Goal: Task Accomplishment & Management: Manage account settings

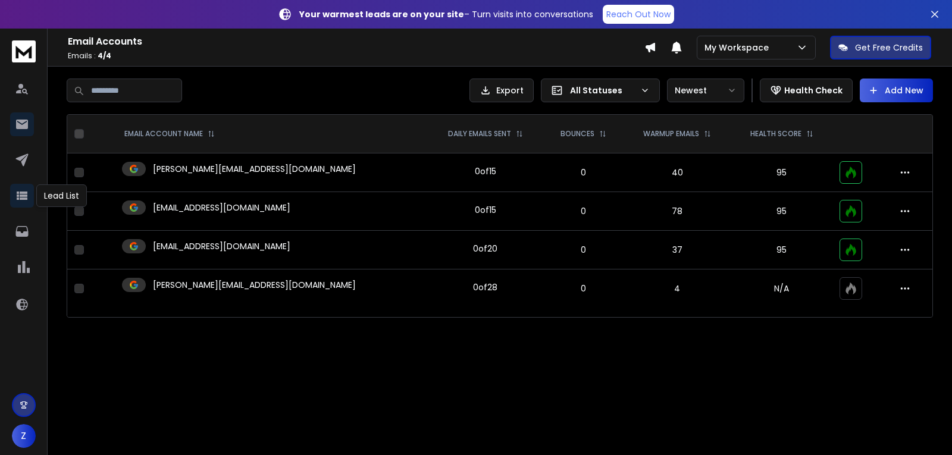
click at [22, 205] on link at bounding box center [22, 196] width 24 height 24
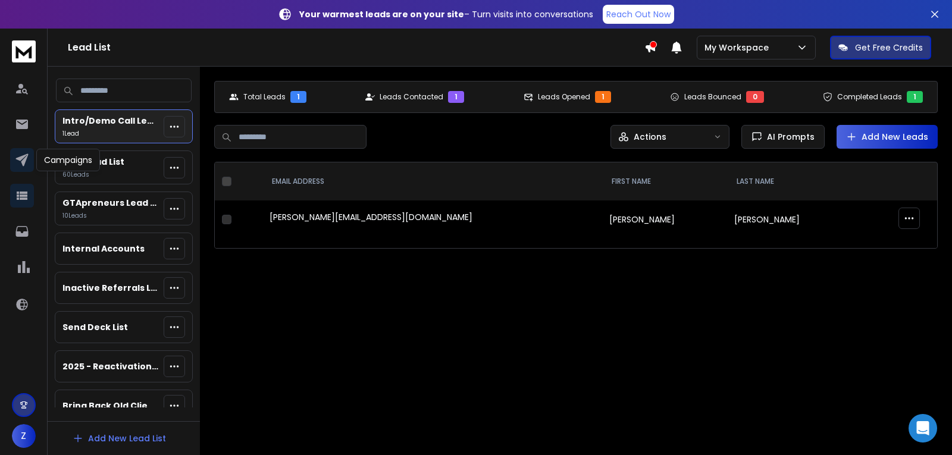
click at [20, 161] on icon at bounding box center [21, 159] width 12 height 12
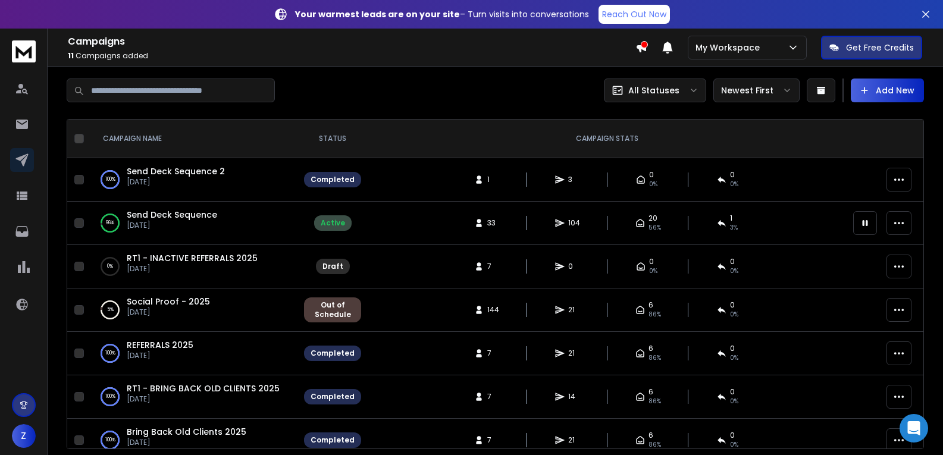
click at [201, 216] on span "Send Deck Sequence" at bounding box center [172, 215] width 90 height 12
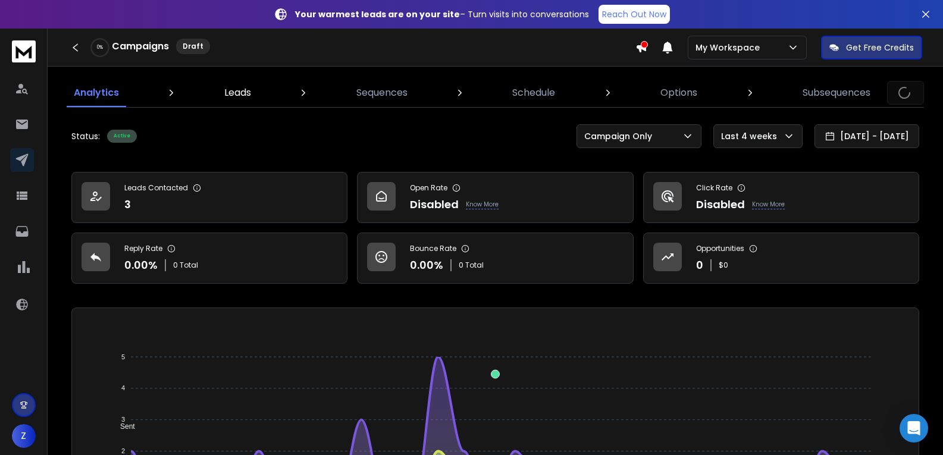
click at [253, 92] on link "Leads" at bounding box center [237, 93] width 41 height 29
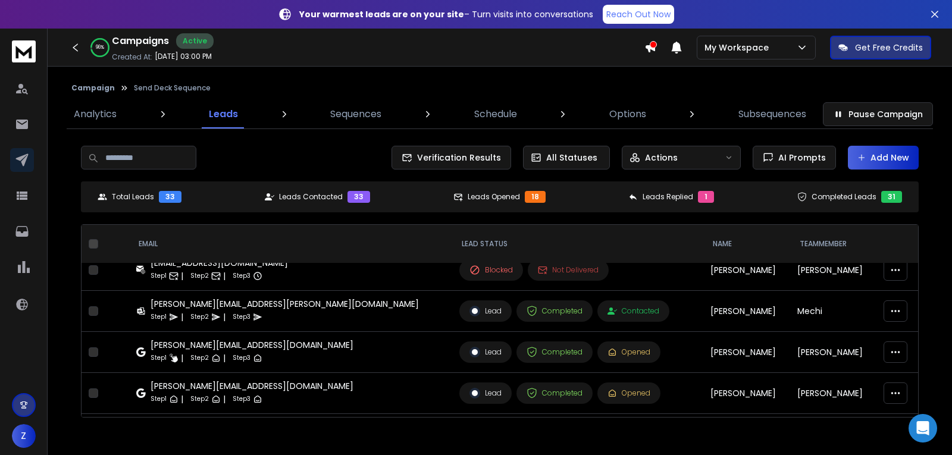
scroll to position [1210, 0]
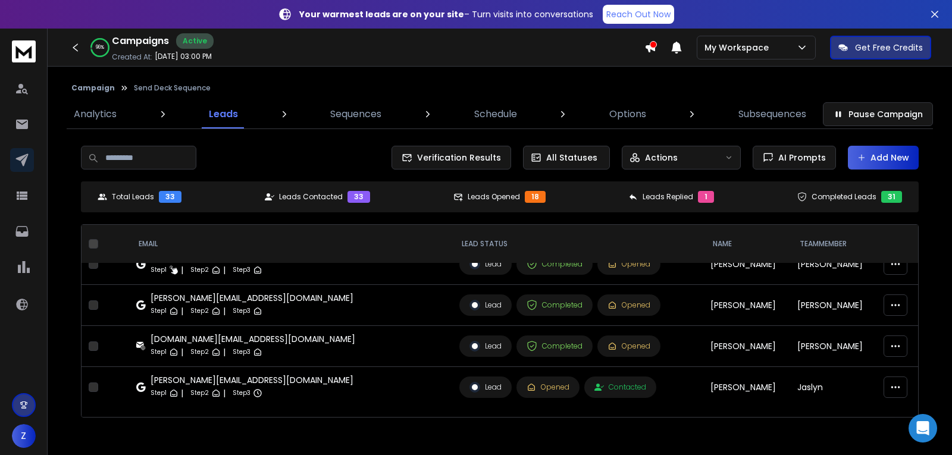
click at [887, 159] on button "Add New" at bounding box center [883, 158] width 71 height 24
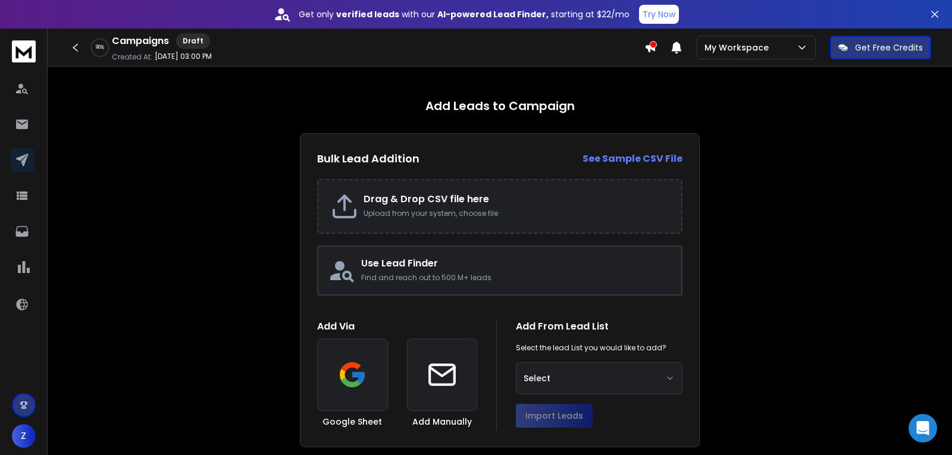
click at [932, 276] on div "Add Leads to Campaign Bulk Lead Addition See Sample CSV File Drag & Drop CSV fi…" at bounding box center [476, 238] width 952 height 419
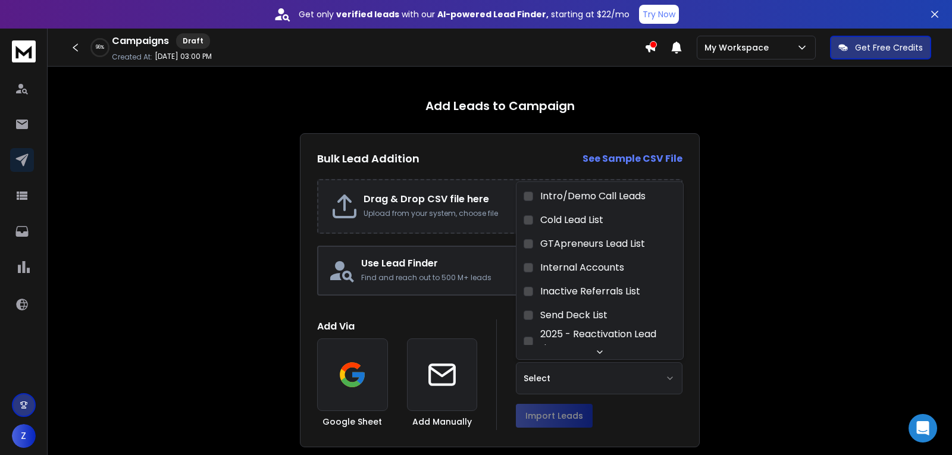
click at [549, 378] on span "Select" at bounding box center [536, 378] width 27 height 12
click at [528, 314] on button "button" at bounding box center [528, 316] width 10 height 10
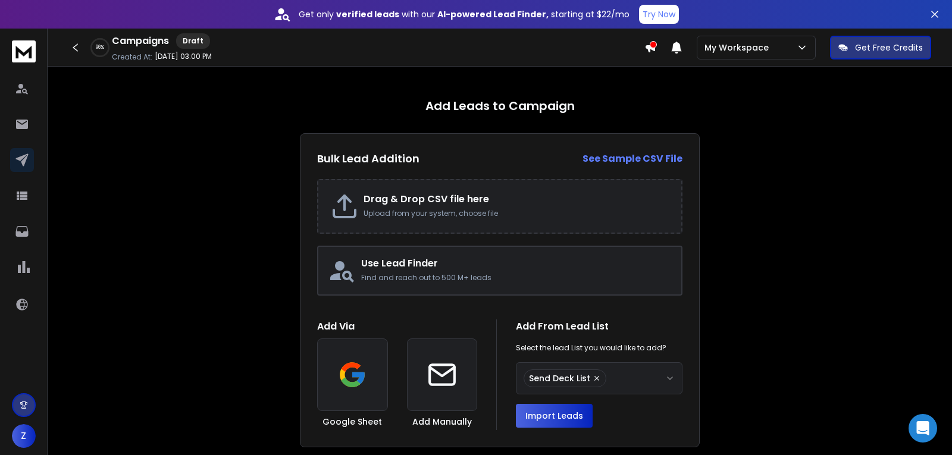
click at [537, 412] on button "Import Leads" at bounding box center [554, 416] width 77 height 24
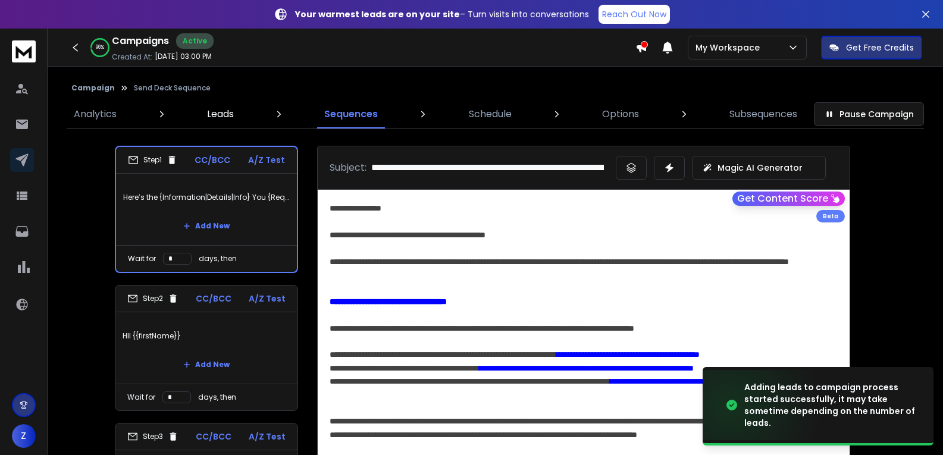
click at [227, 124] on link "Leads" at bounding box center [220, 114] width 41 height 29
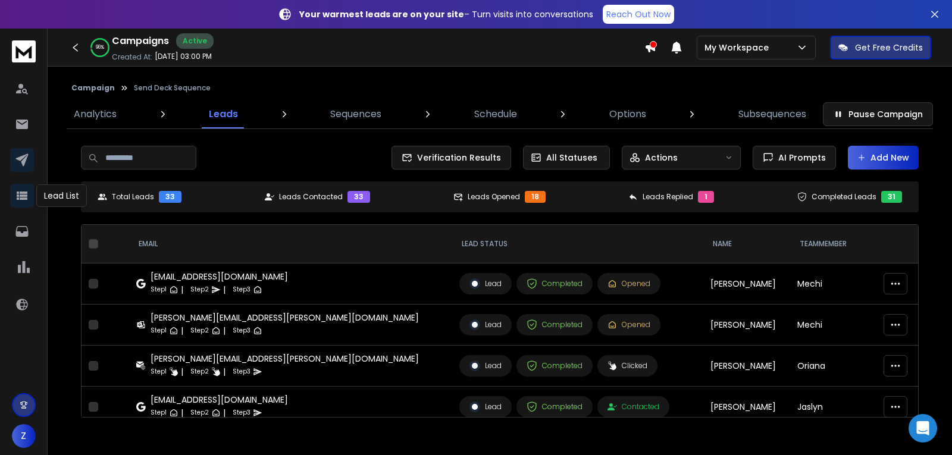
click at [30, 197] on link at bounding box center [22, 196] width 24 height 24
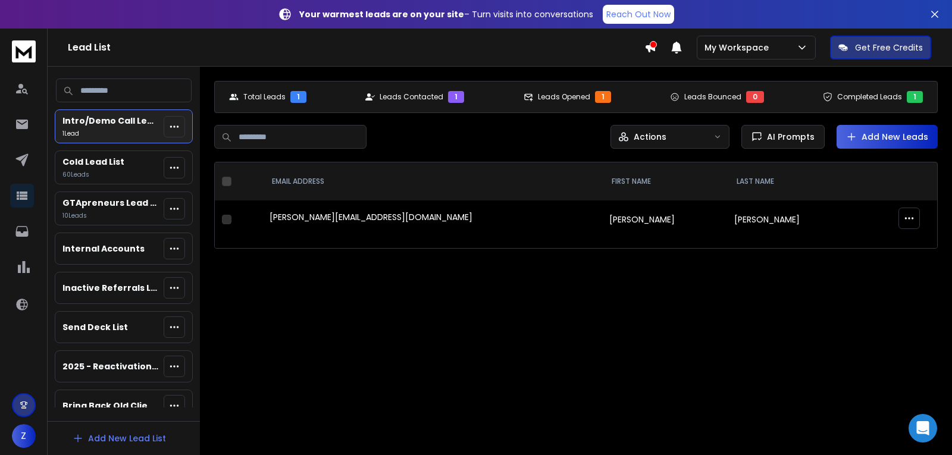
click at [164, 334] on button "button" at bounding box center [174, 326] width 21 height 21
click at [145, 353] on p "Edit List Name" at bounding box center [138, 353] width 58 height 12
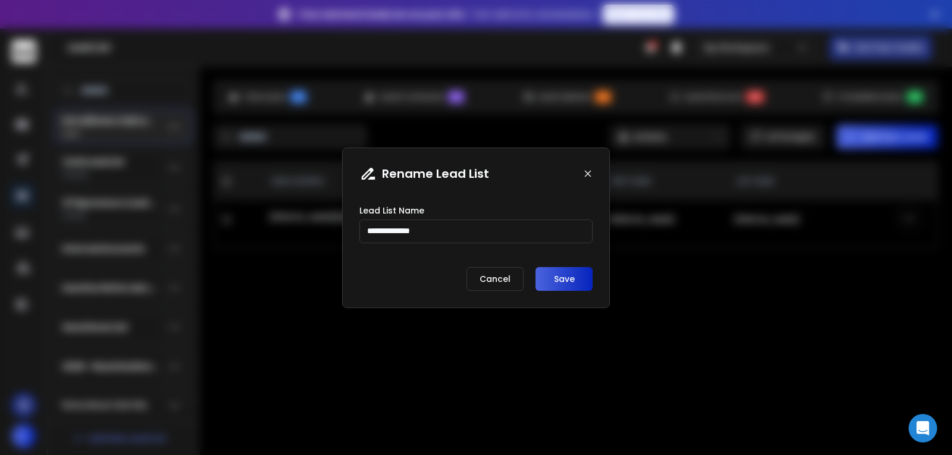
click at [509, 291] on div "**********" at bounding box center [476, 228] width 268 height 161
click at [493, 274] on p "Cancel" at bounding box center [494, 279] width 57 height 24
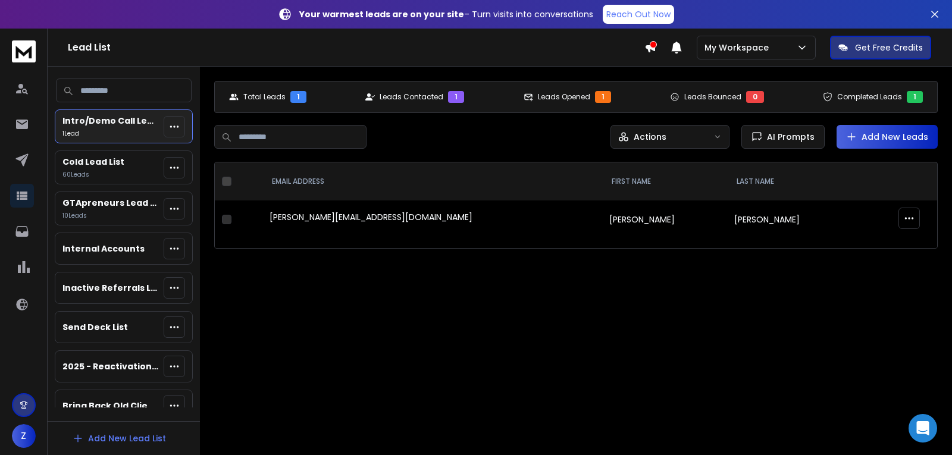
click at [175, 331] on icon "button" at bounding box center [174, 327] width 11 height 11
click at [253, 340] on div "Your warmest leads are on your site – Turn visits into conversations Reach Out …" at bounding box center [476, 227] width 952 height 455
click at [121, 328] on p "Send Deck List" at bounding box center [94, 327] width 65 height 12
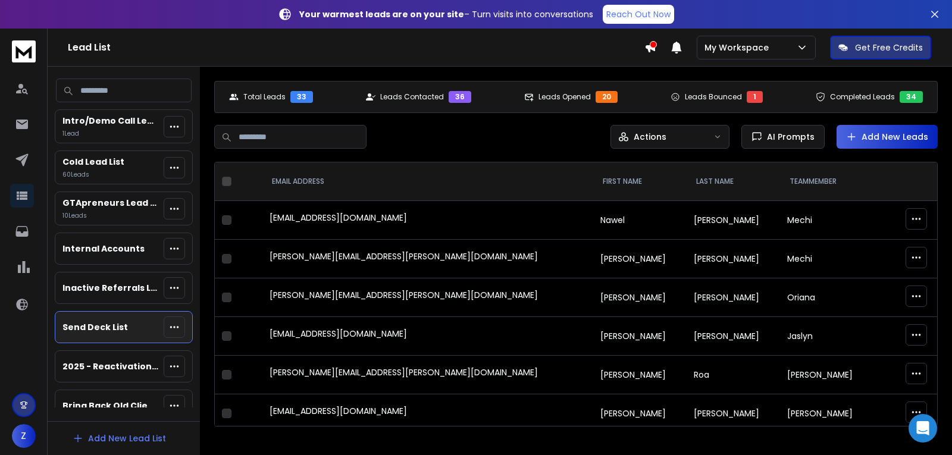
click at [866, 133] on link "Add New Leads" at bounding box center [887, 137] width 82 height 12
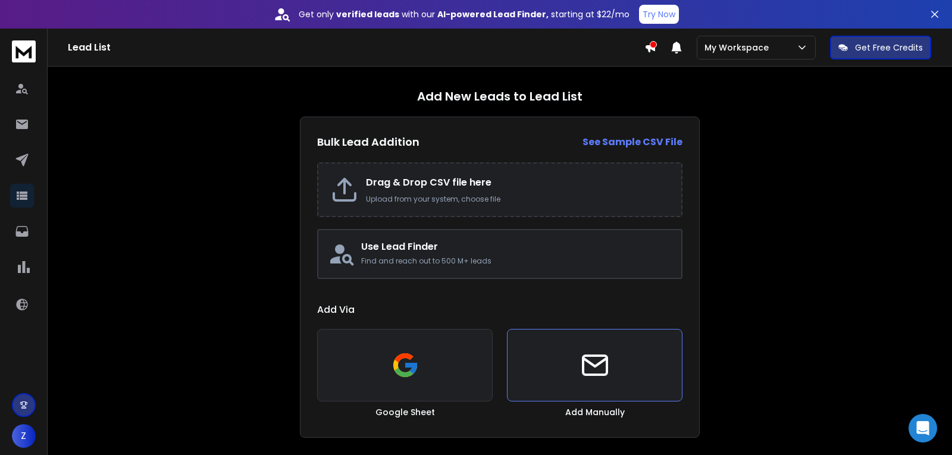
click at [600, 377] on icon at bounding box center [595, 365] width 29 height 29
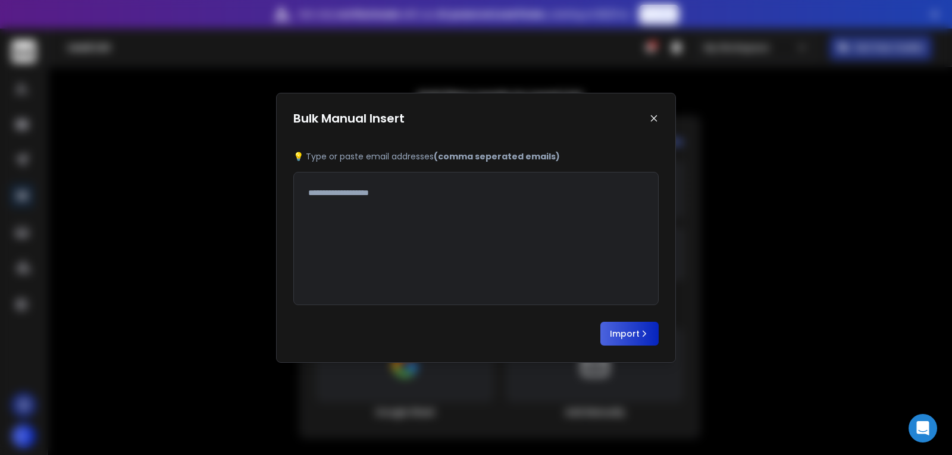
click at [355, 200] on textarea at bounding box center [475, 238] width 365 height 133
paste textarea "**********"
type textarea "**********"
click at [645, 337] on icon "submit" at bounding box center [644, 334] width 10 height 10
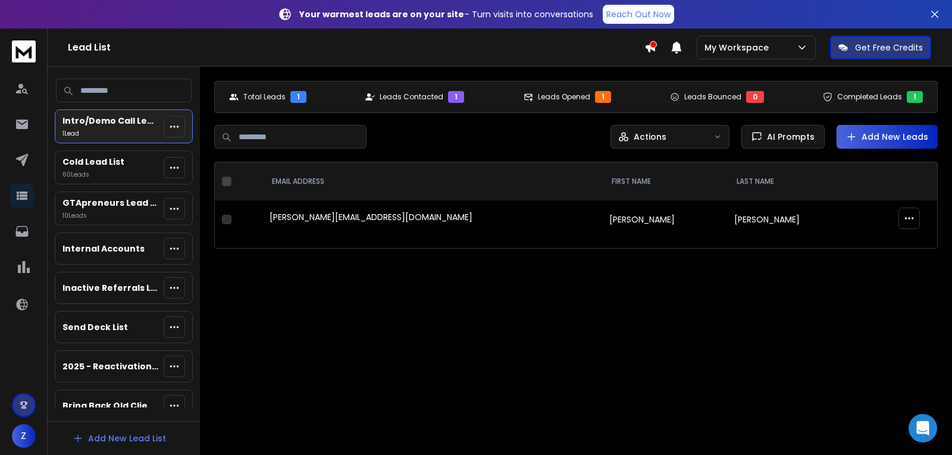
click at [133, 326] on div "Send Deck List" at bounding box center [124, 327] width 138 height 32
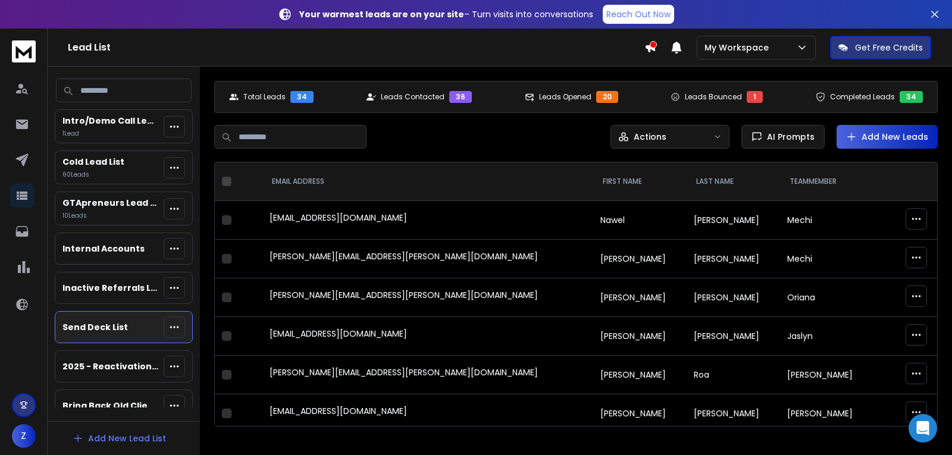
drag, startPoint x: 937, startPoint y: 187, endPoint x: 931, endPoint y: 214, distance: 27.4
click at [931, 214] on div "EMAIL ADDRESS FIRST NAME LAST NAME teamMember [EMAIL_ADDRESS][DOMAIN_NAME] [PER…" at bounding box center [575, 294] width 723 height 265
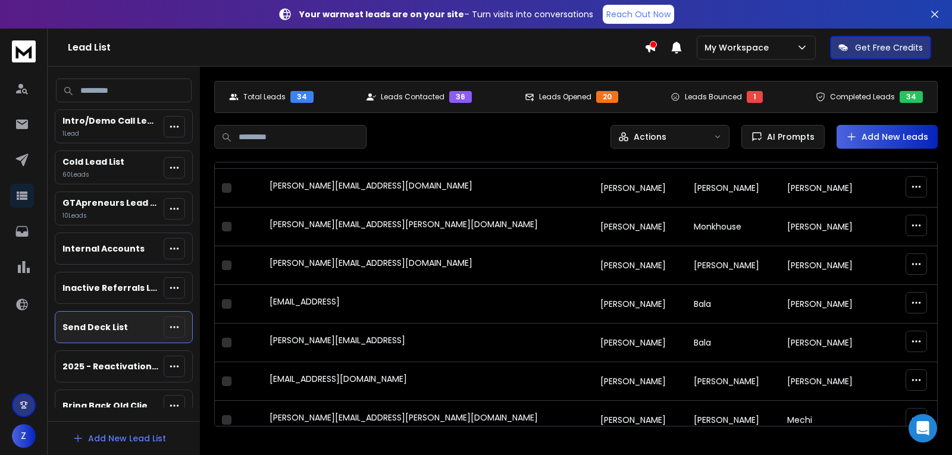
scroll to position [1099, 0]
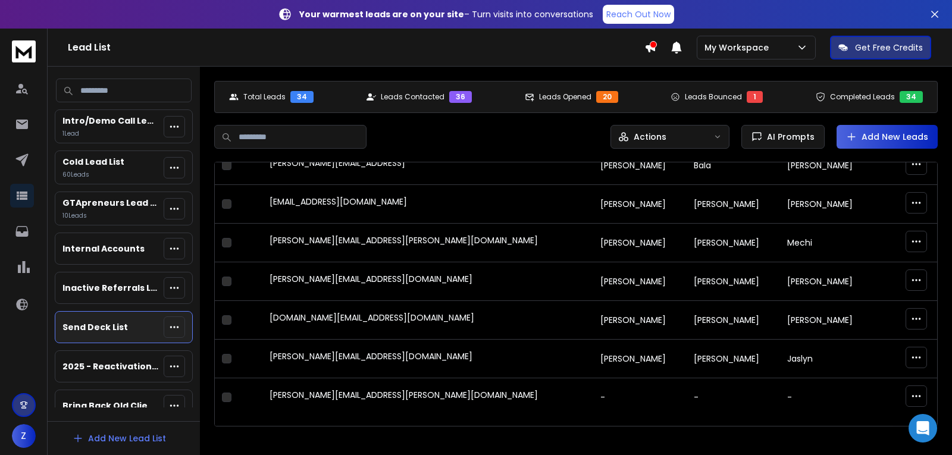
click at [911, 399] on icon "button" at bounding box center [916, 396] width 11 height 11
click at [858, 424] on p "Edit Lead Details" at bounding box center [869, 422] width 67 height 12
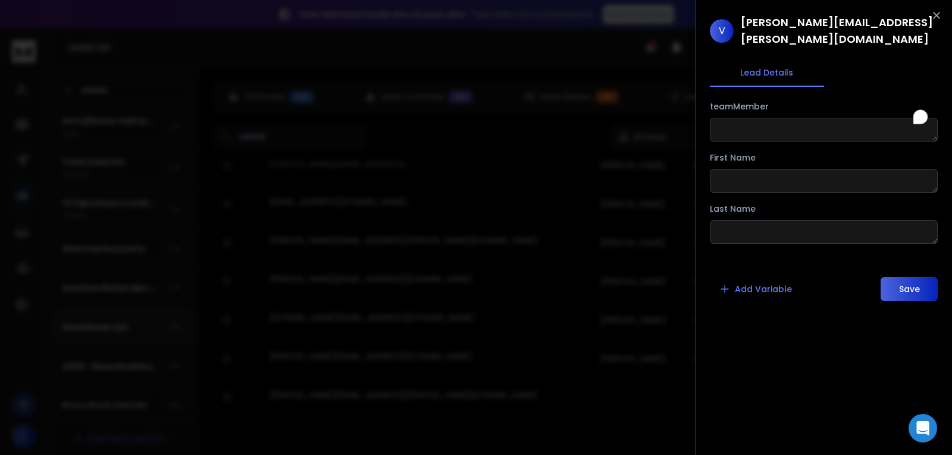
click at [730, 118] on textarea "To enrich screen reader interactions, please activate Accessibility in Grammarl…" at bounding box center [824, 130] width 228 height 24
click at [726, 157] on div "First Name" at bounding box center [824, 172] width 228 height 39
click at [726, 171] on textarea at bounding box center [824, 181] width 228 height 24
paste textarea "**********"
type textarea "**********"
